Goal: Task Accomplishment & Management: Use online tool/utility

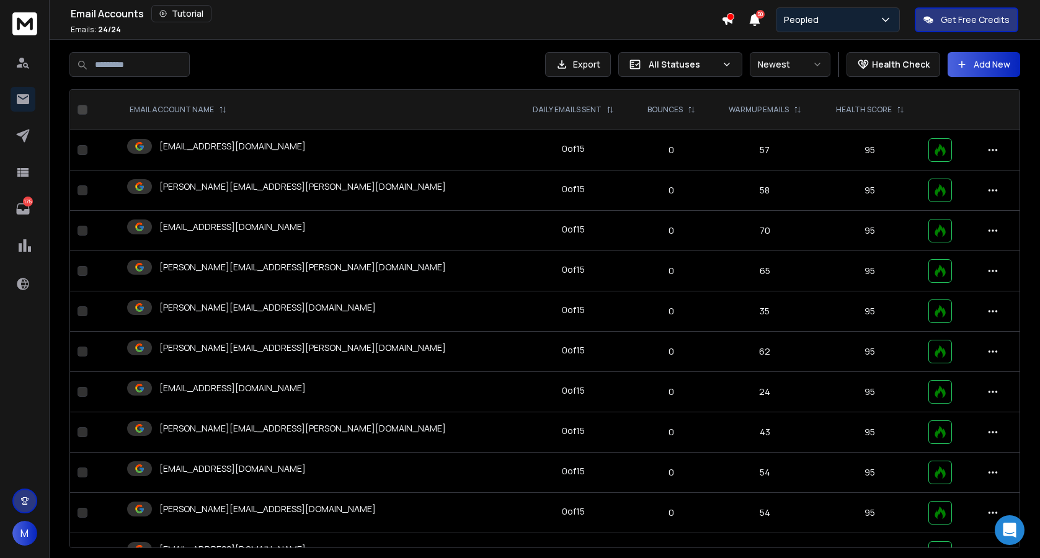
click at [834, 22] on div "Peopled" at bounding box center [838, 20] width 108 height 12
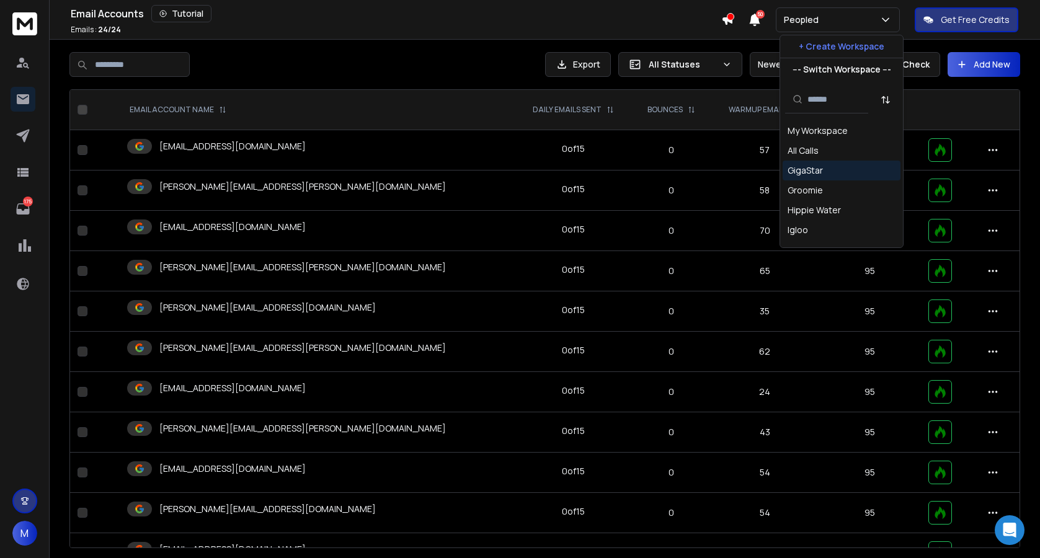
click at [809, 169] on div "GigaStar" at bounding box center [804, 170] width 35 height 12
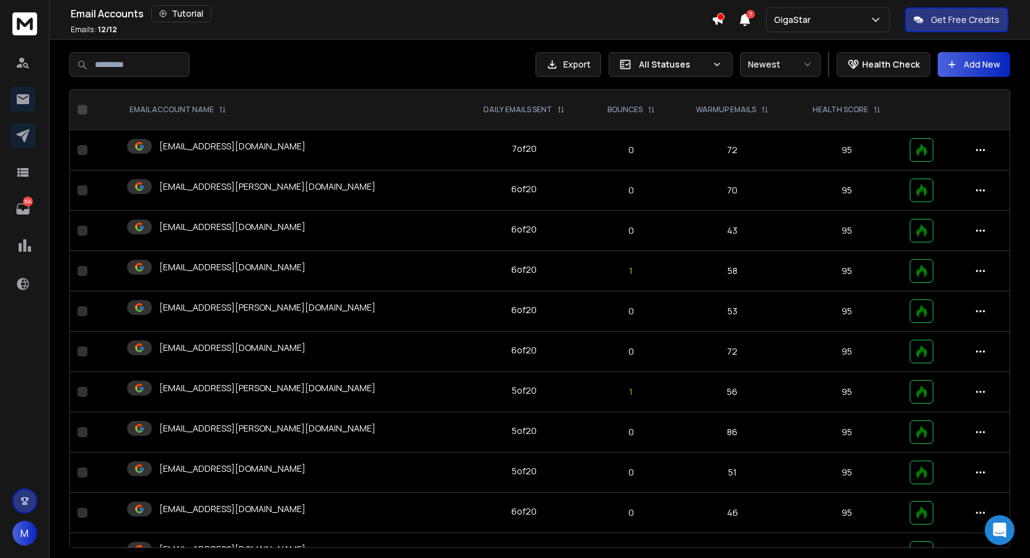
click at [34, 144] on link at bounding box center [23, 135] width 25 height 25
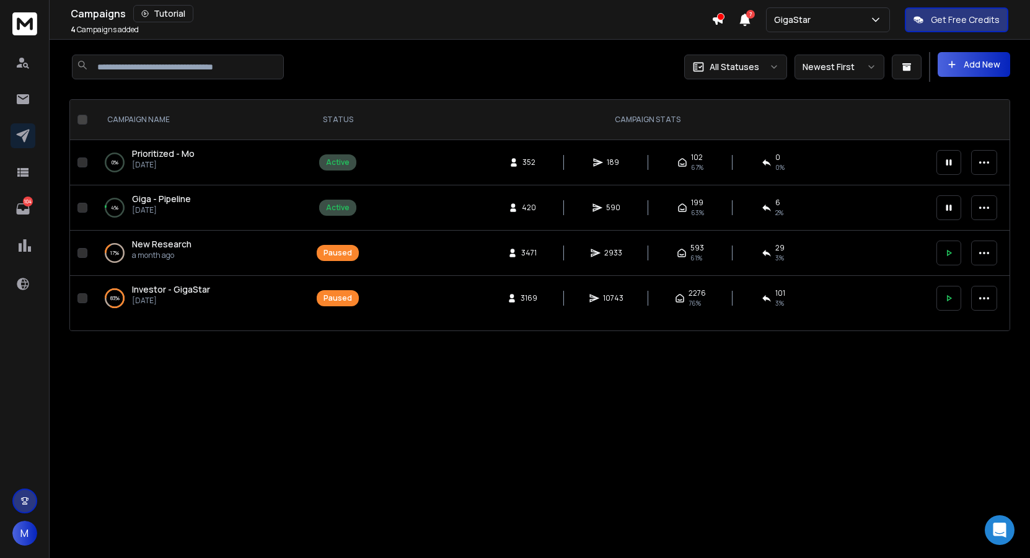
click at [180, 165] on p "[DATE]" at bounding box center [163, 165] width 63 height 10
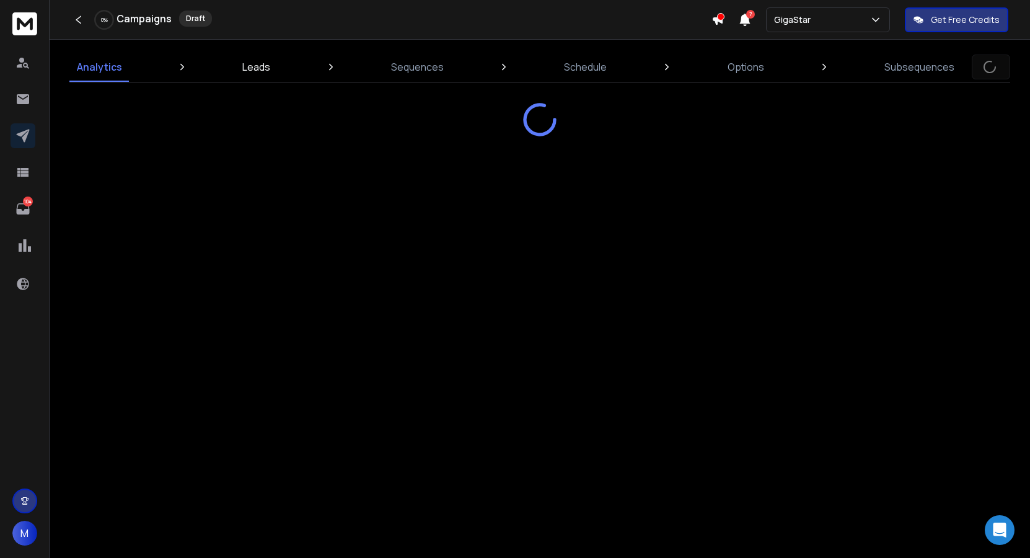
click at [274, 67] on link "Leads" at bounding box center [256, 67] width 43 height 30
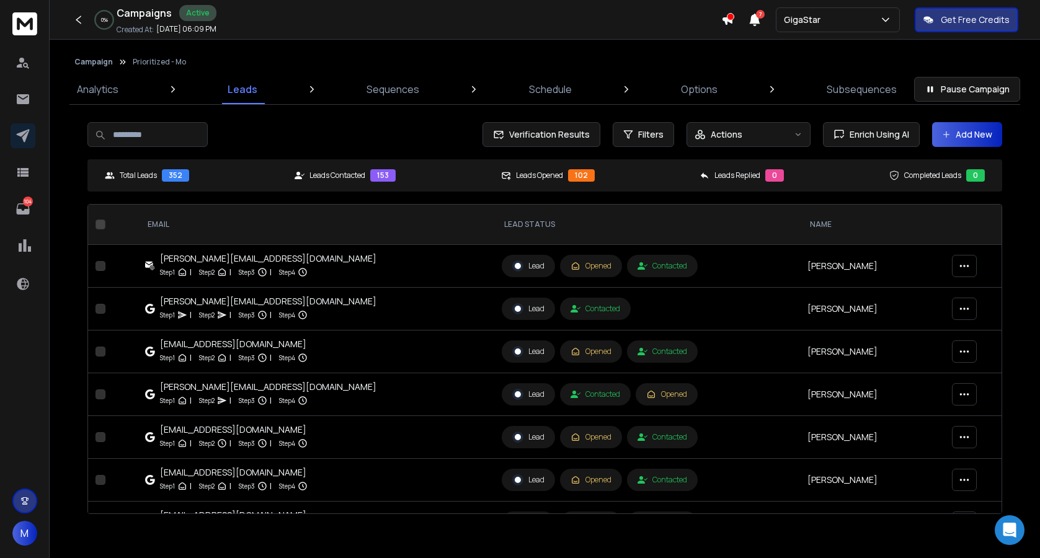
click at [950, 136] on icon at bounding box center [946, 134] width 9 height 9
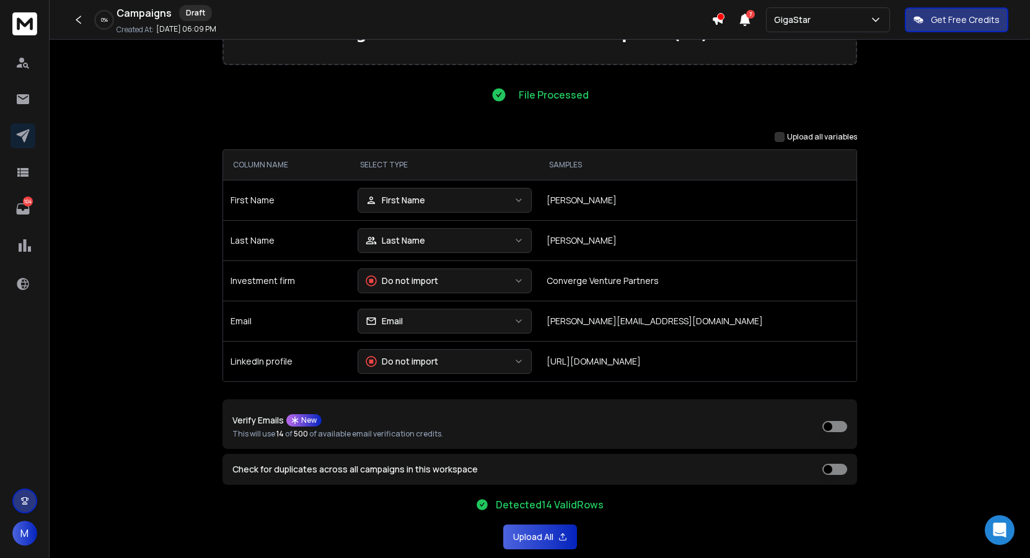
scroll to position [97, 0]
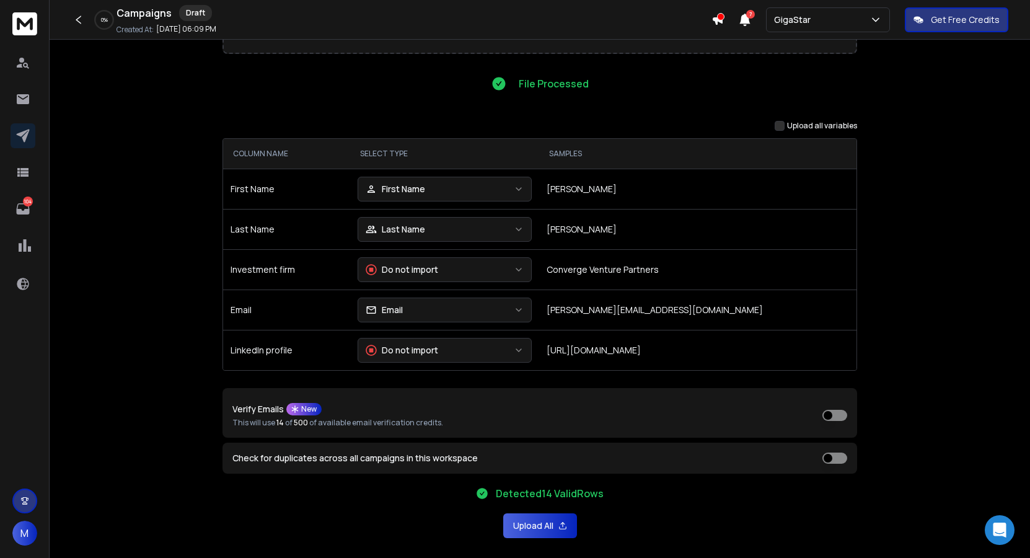
click at [539, 526] on button "Upload All" at bounding box center [540, 525] width 74 height 25
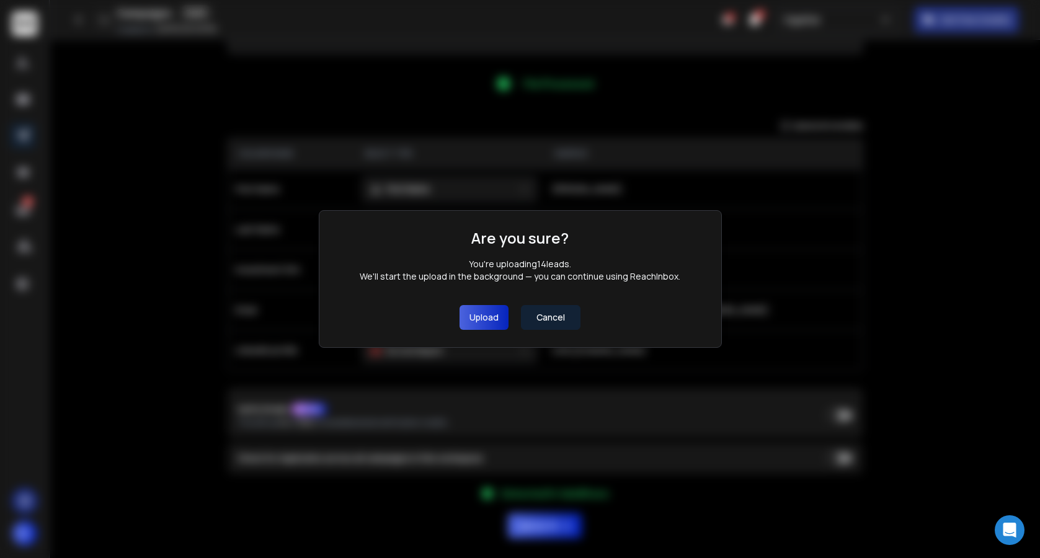
click at [482, 317] on button "Upload" at bounding box center [483, 317] width 49 height 25
